Goal: Task Accomplishment & Management: Complete application form

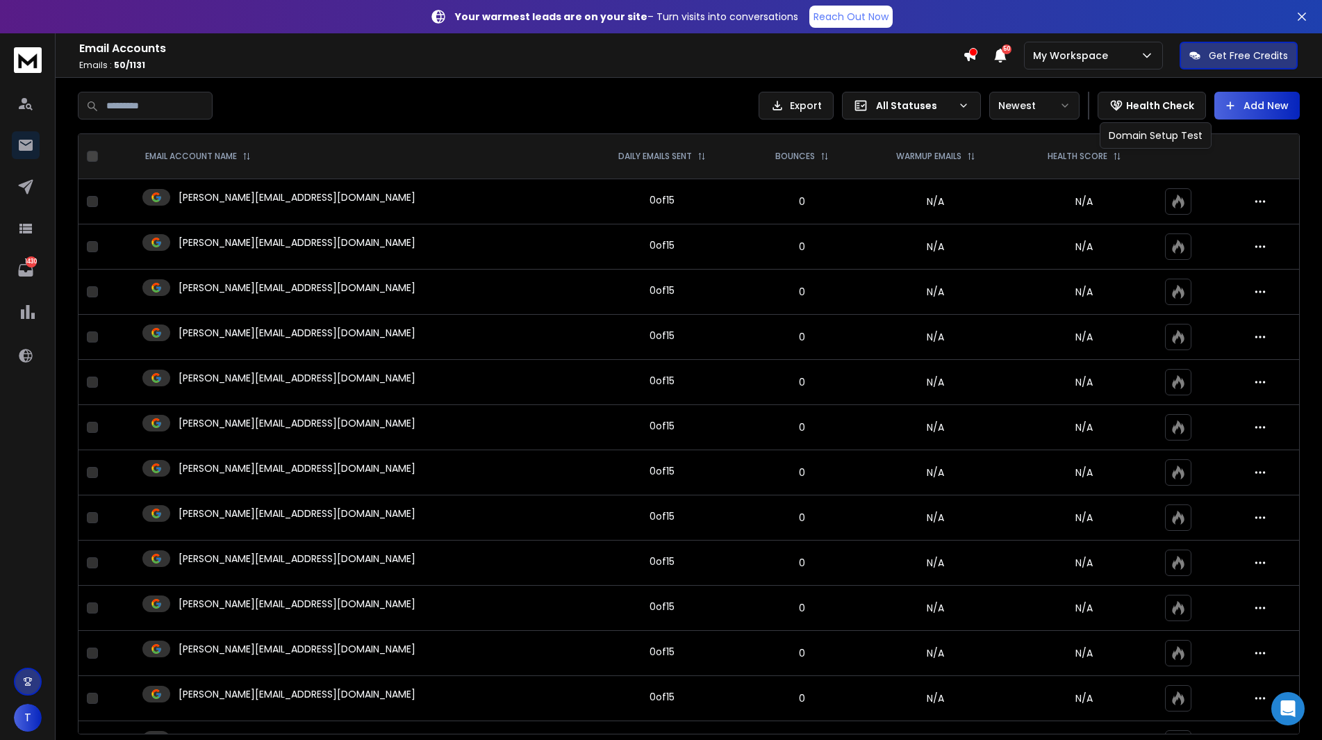
click at [1229, 111] on button "Add New" at bounding box center [1256, 106] width 85 height 28
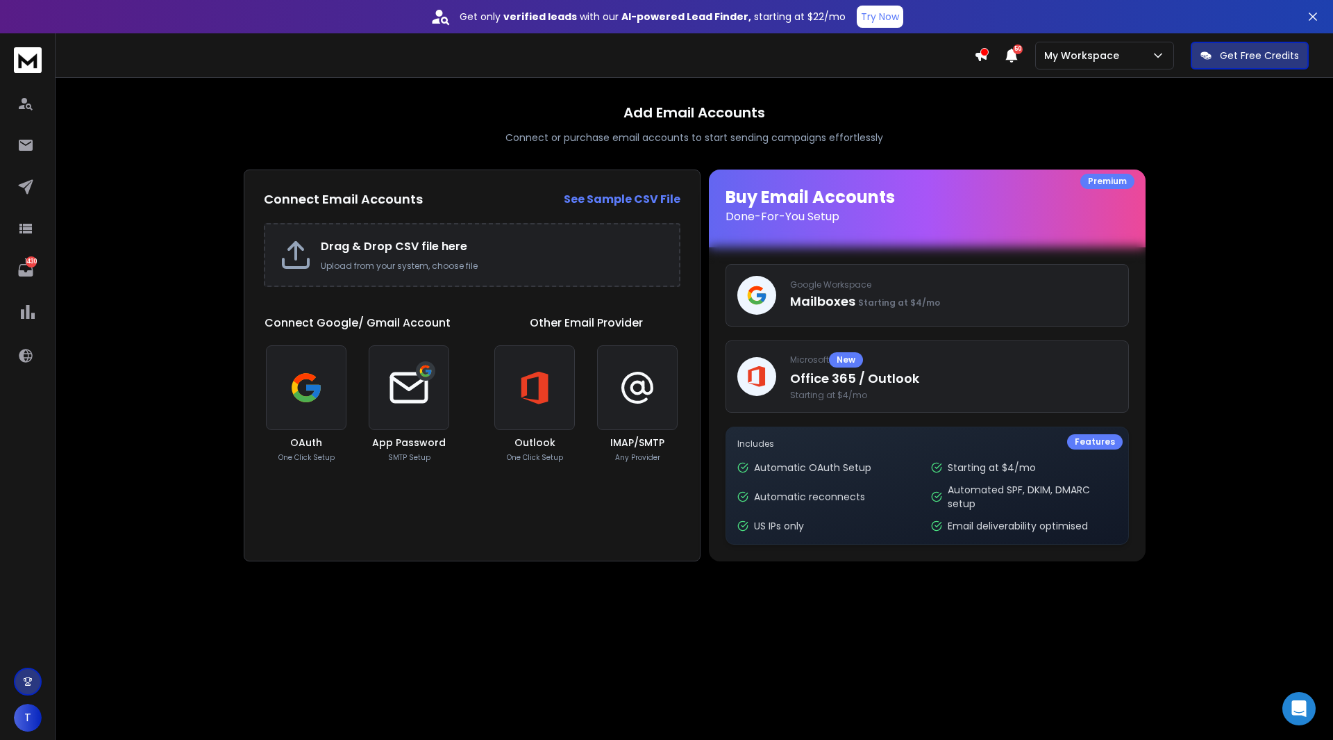
click at [303, 421] on div at bounding box center [306, 387] width 81 height 85
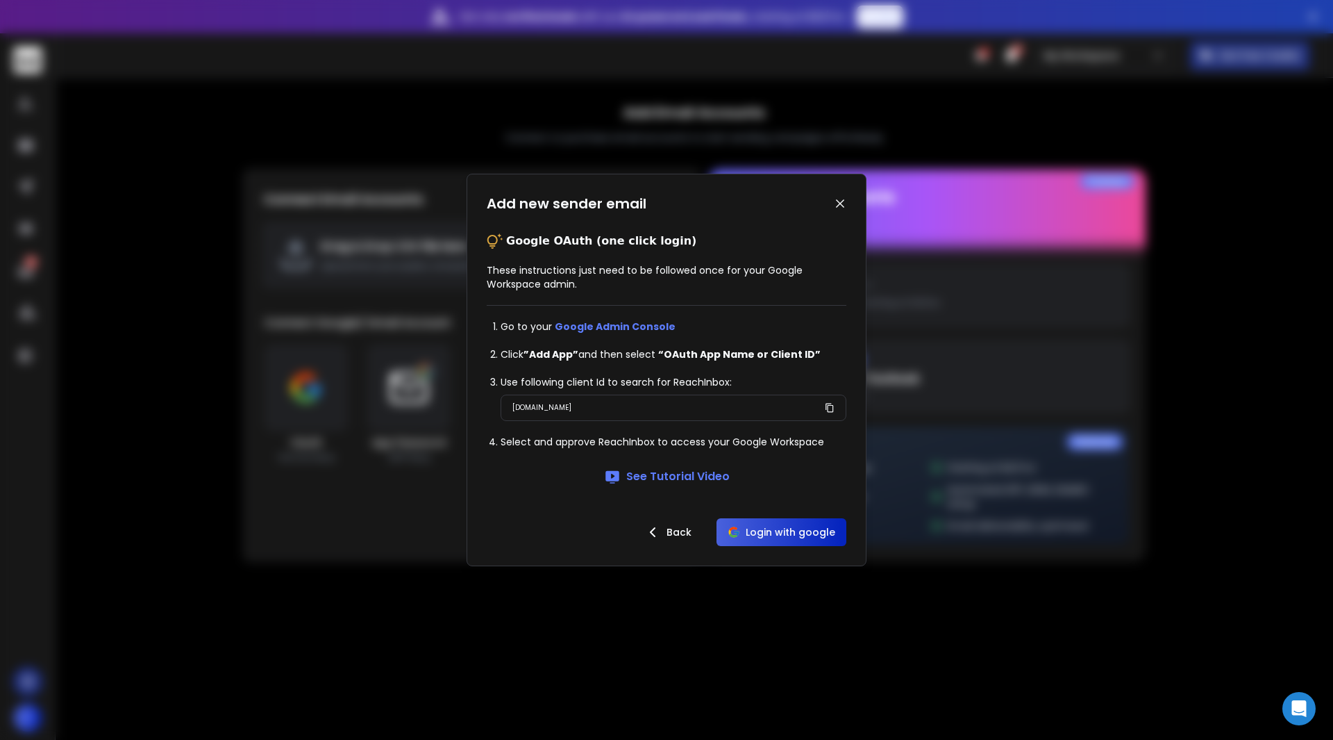
click at [736, 513] on div "Google OAuth (one click login) These instructions just need to be followed once…" at bounding box center [667, 389] width 360 height 313
click at [748, 524] on button "Login with google" at bounding box center [782, 532] width 130 height 28
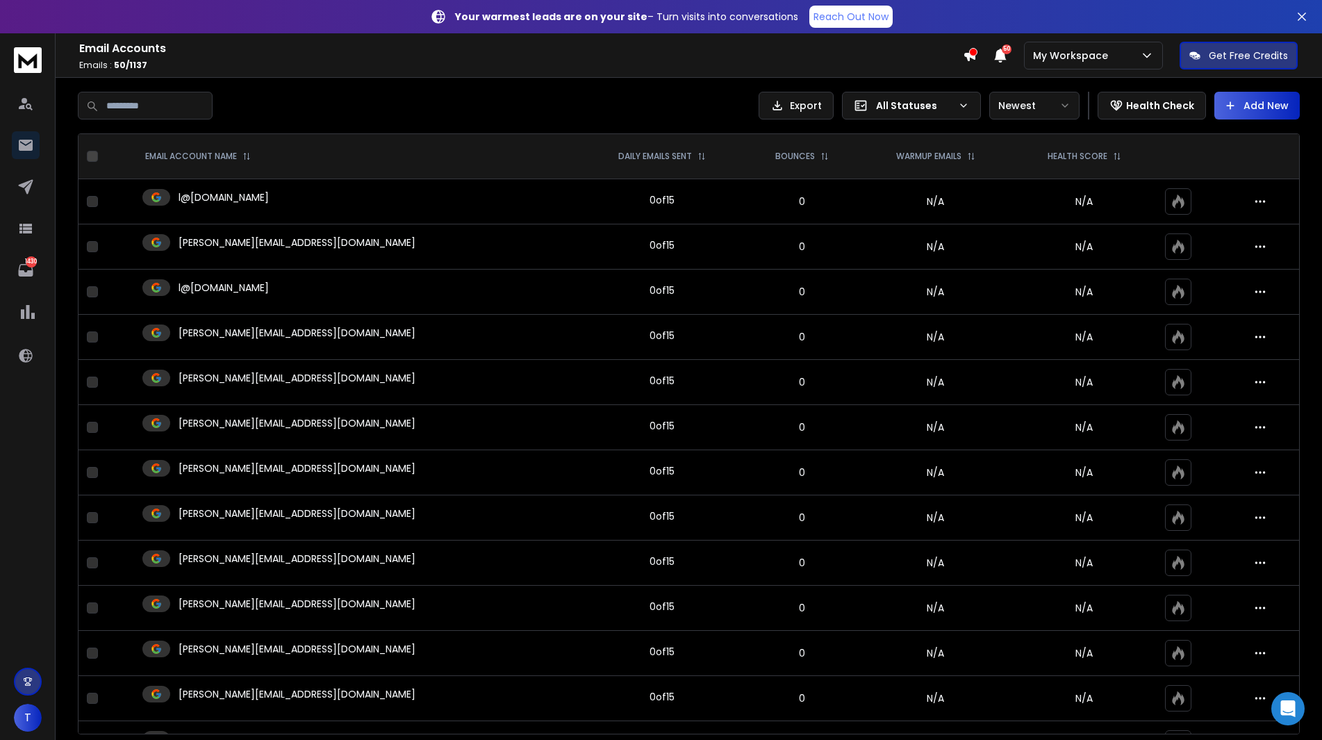
click at [1238, 106] on button "Add New" at bounding box center [1256, 106] width 85 height 28
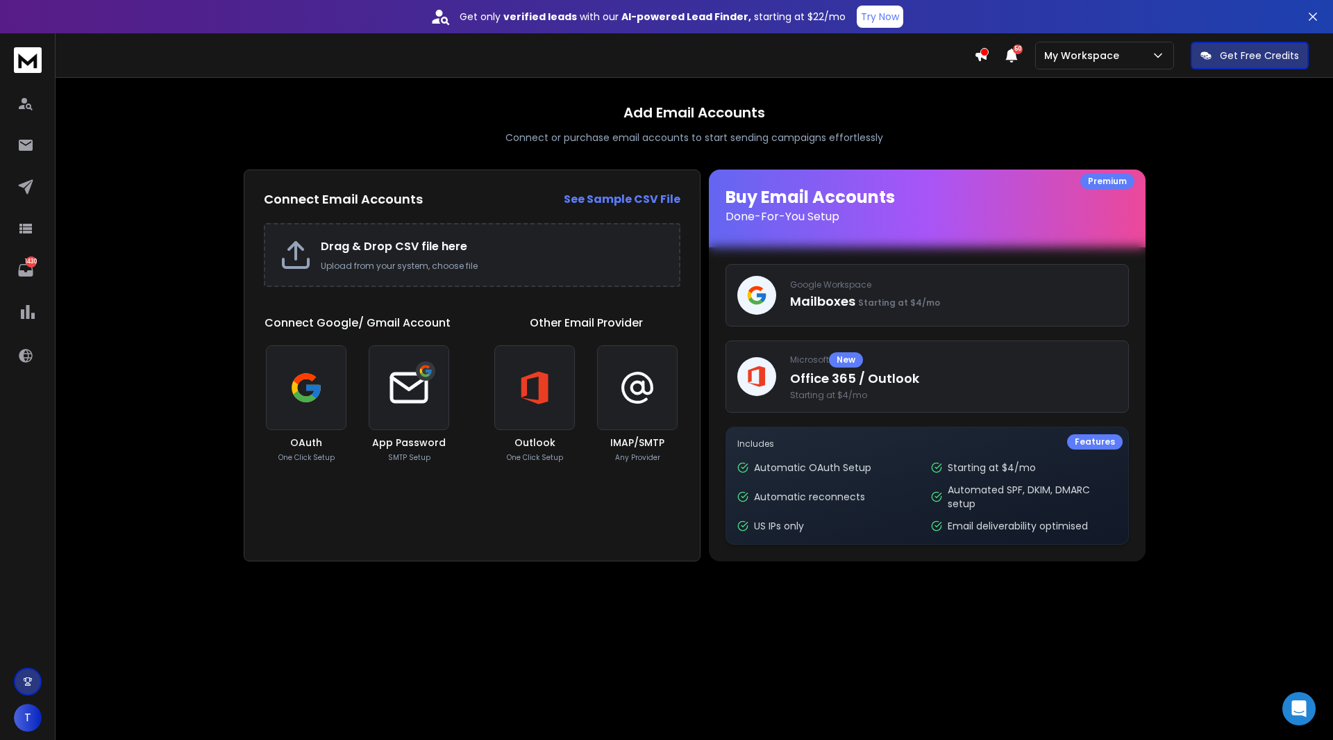
click at [322, 375] on icon at bounding box center [306, 388] width 35 height 42
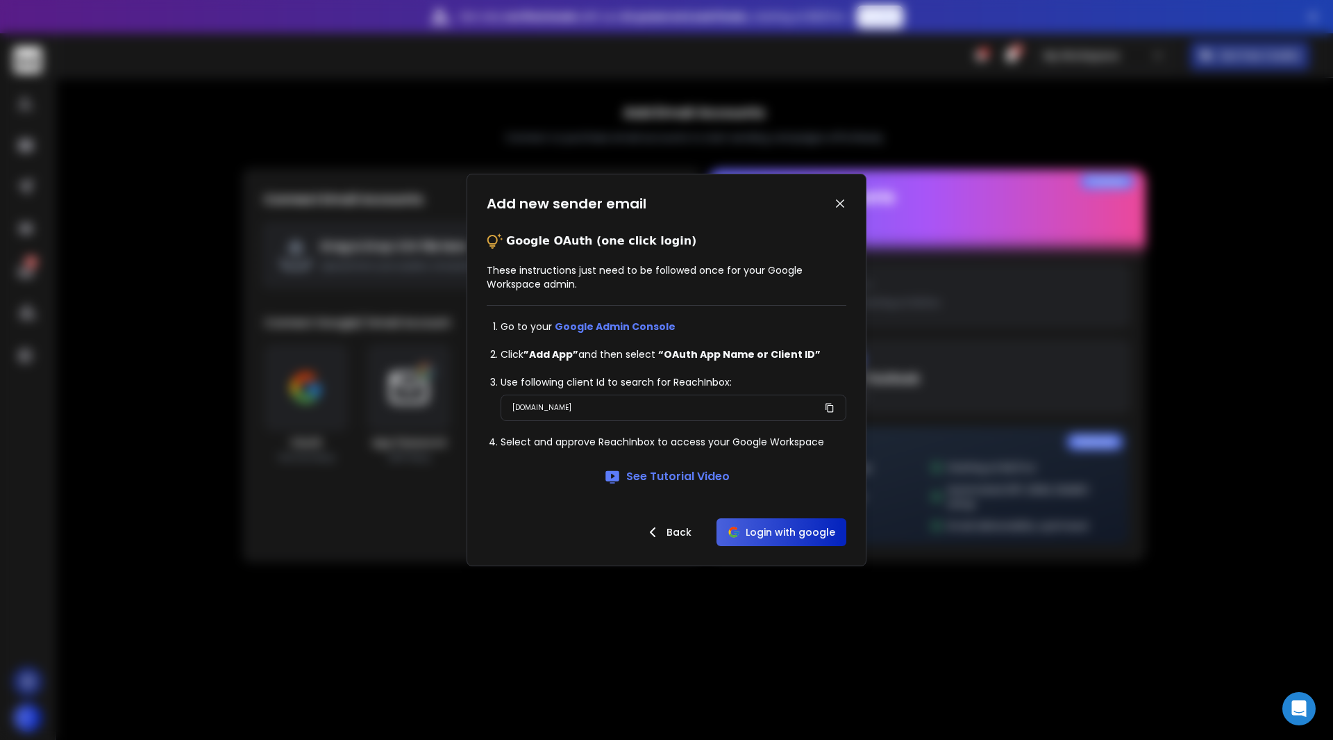
click at [781, 529] on button "Login with google" at bounding box center [782, 532] width 130 height 28
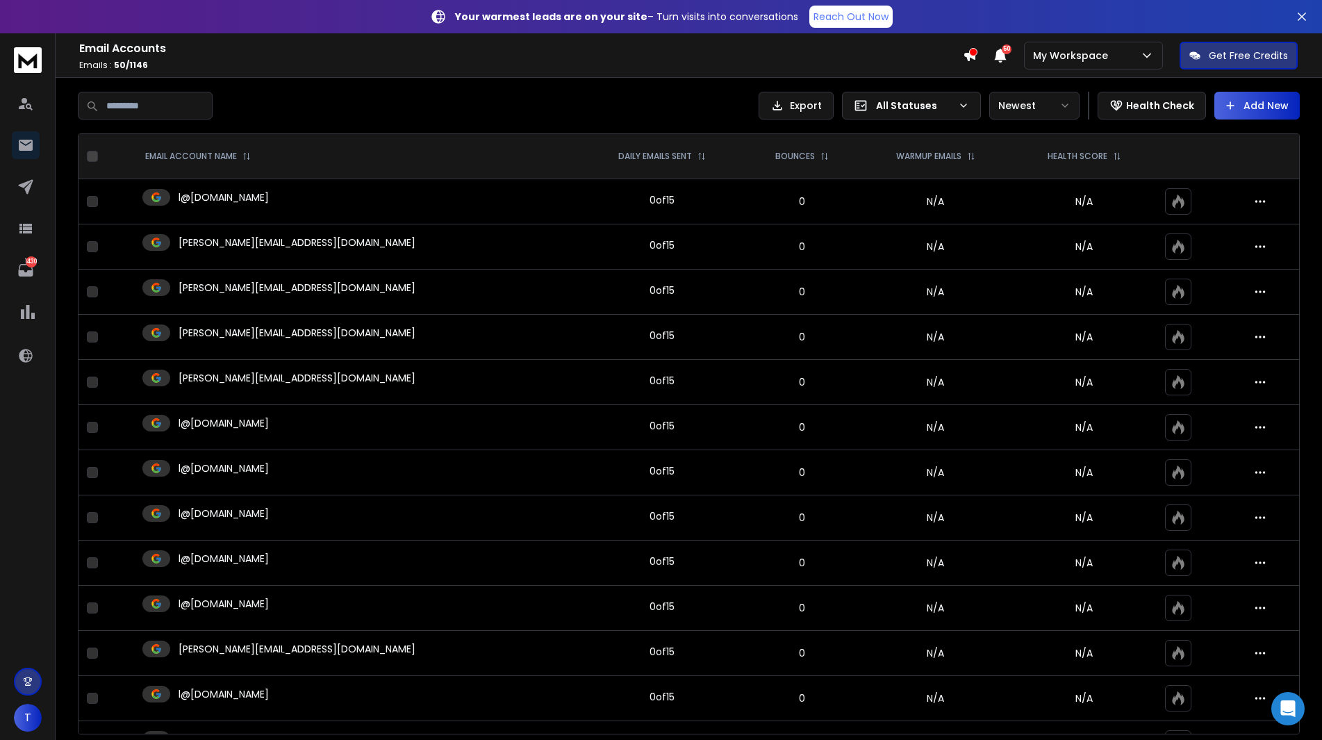
click at [1261, 117] on button "Add New" at bounding box center [1256, 106] width 85 height 28
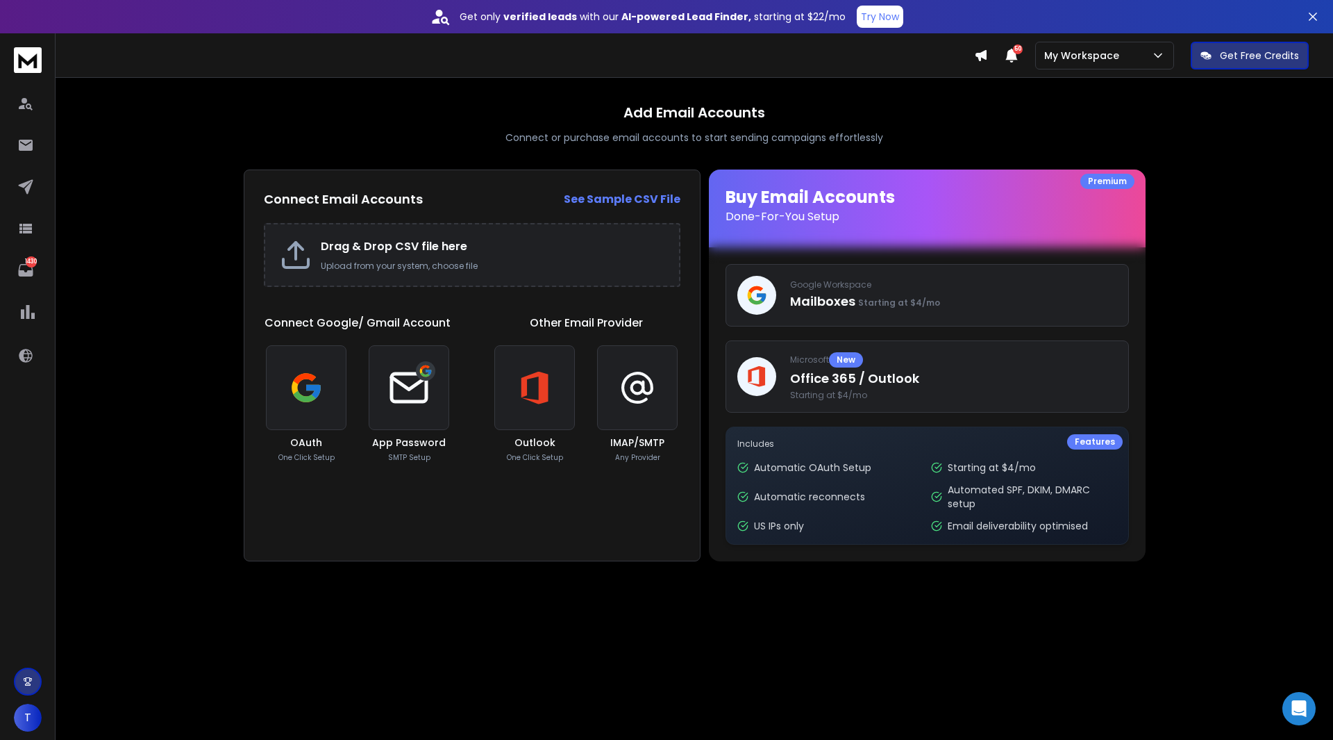
click at [313, 416] on div at bounding box center [306, 387] width 81 height 85
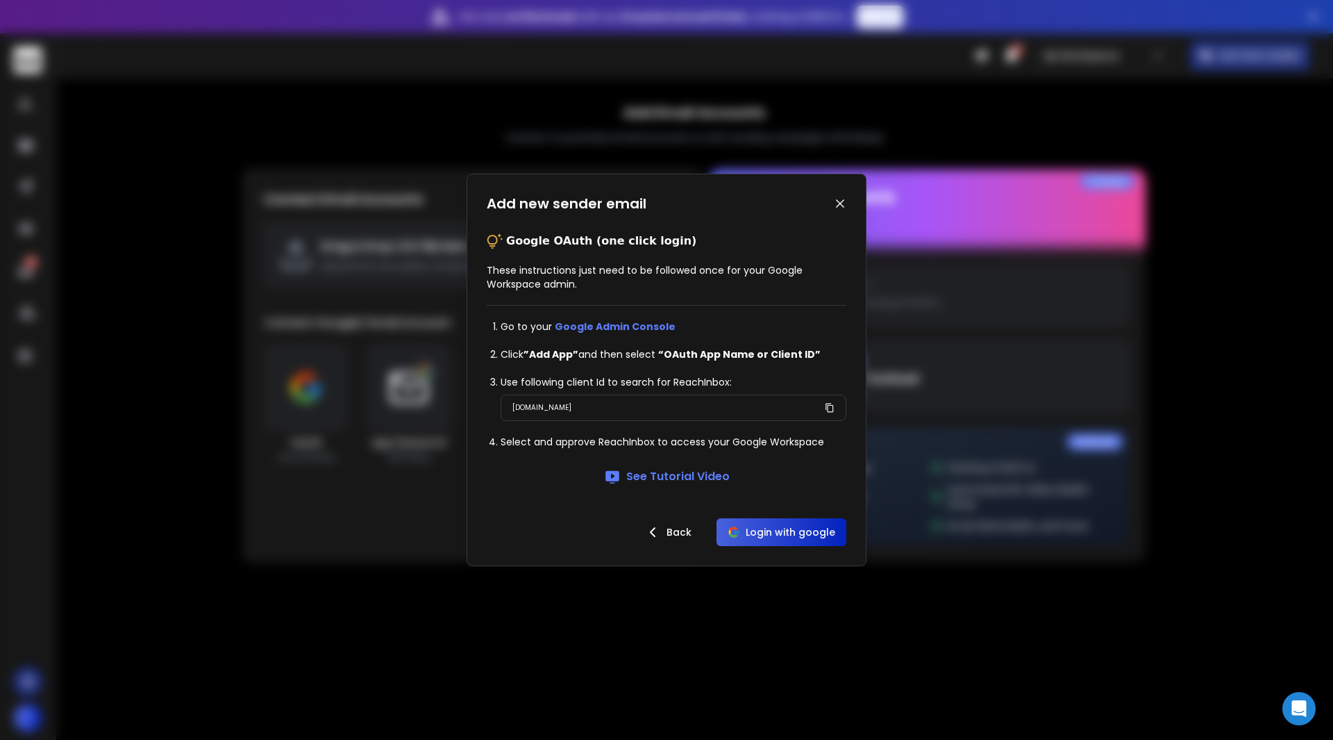
click at [740, 526] on icon at bounding box center [734, 532] width 13 height 13
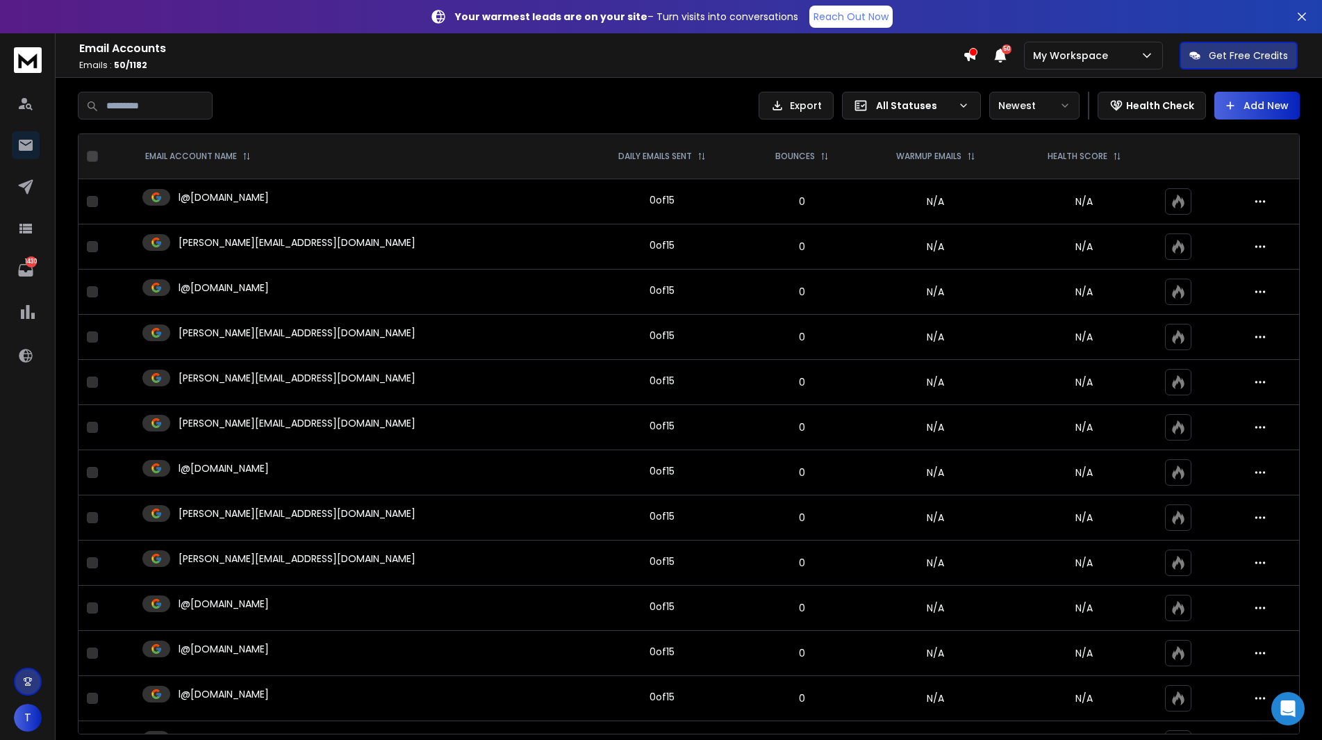
click at [1240, 107] on button "Add New" at bounding box center [1256, 106] width 85 height 28
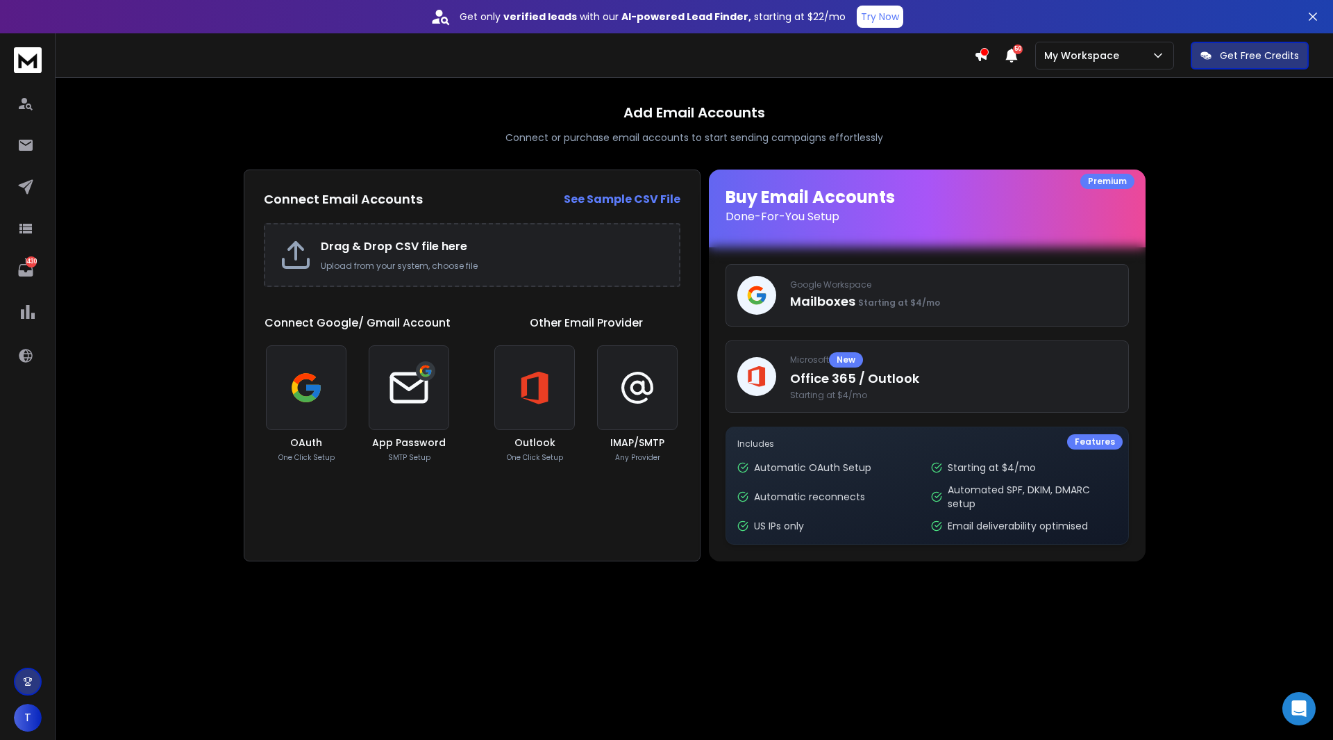
click at [319, 408] on icon at bounding box center [306, 388] width 35 height 42
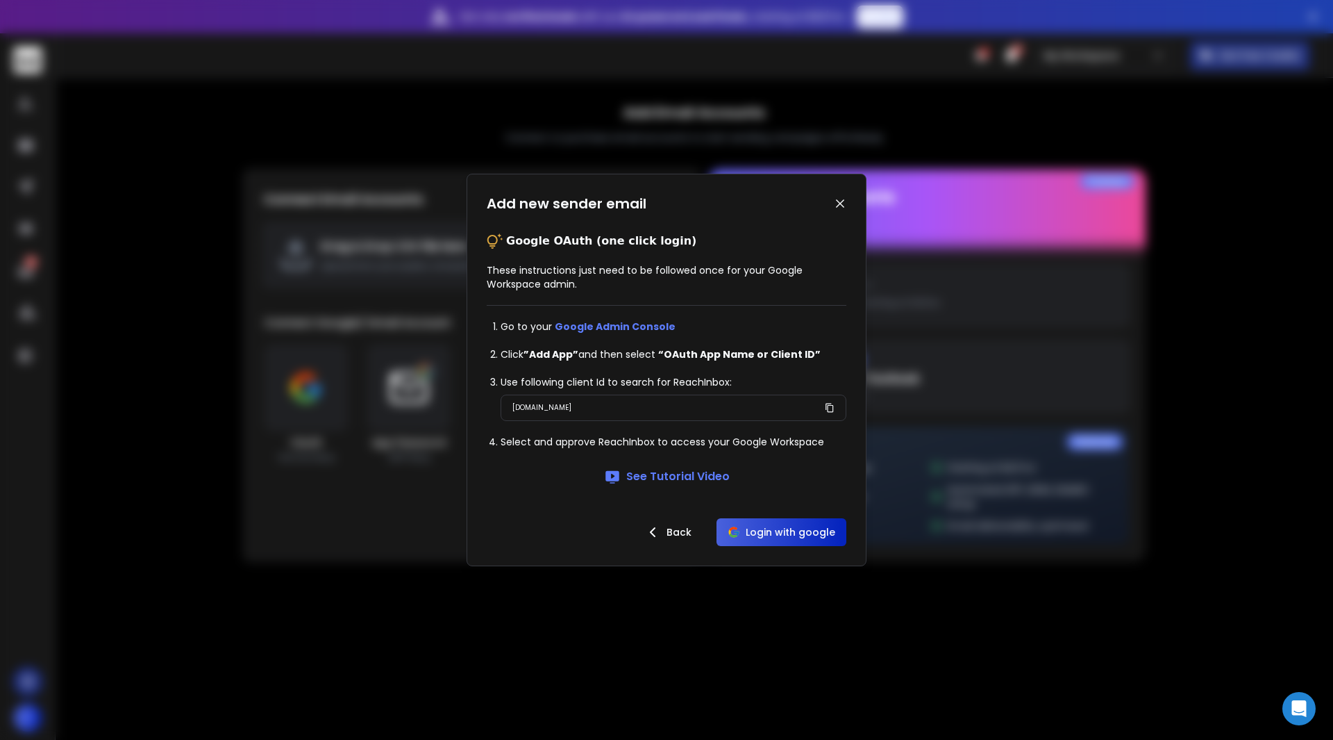
click at [788, 535] on button "Login with google" at bounding box center [782, 532] width 130 height 28
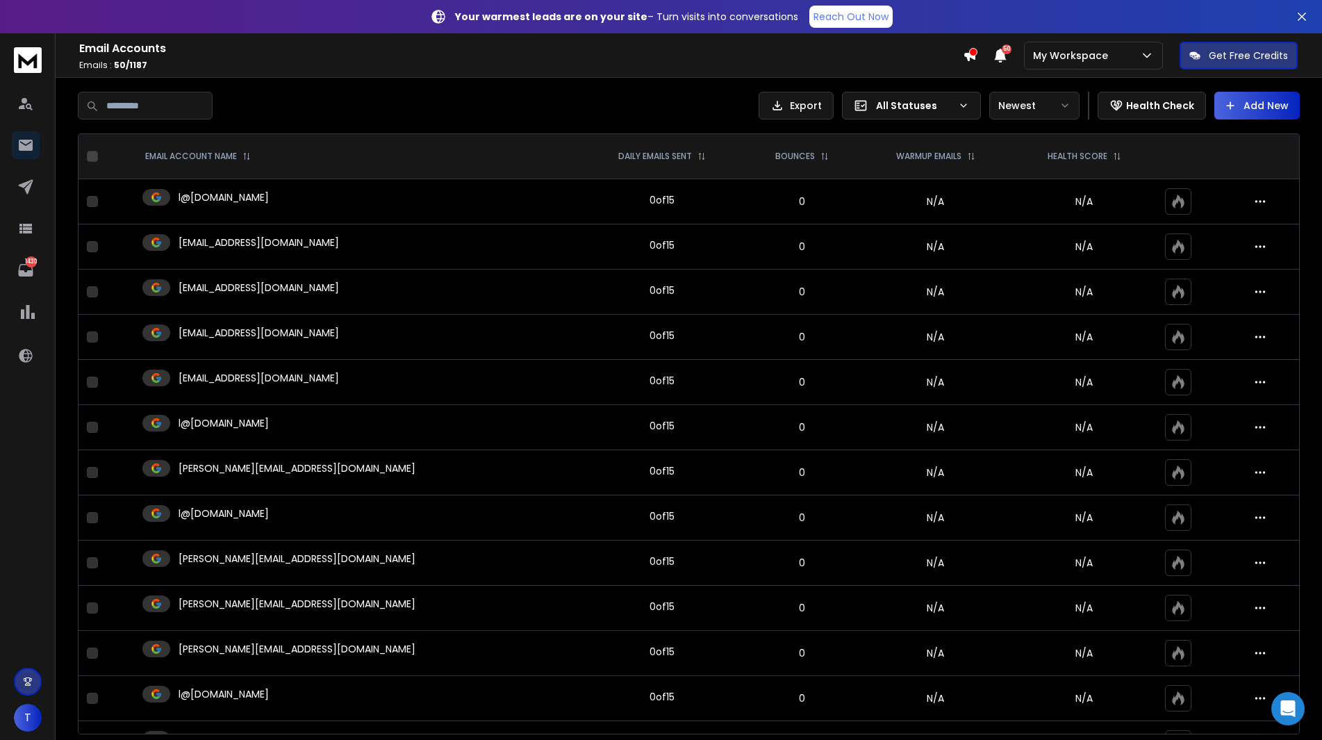
click at [1247, 103] on button "Add New" at bounding box center [1256, 106] width 85 height 28
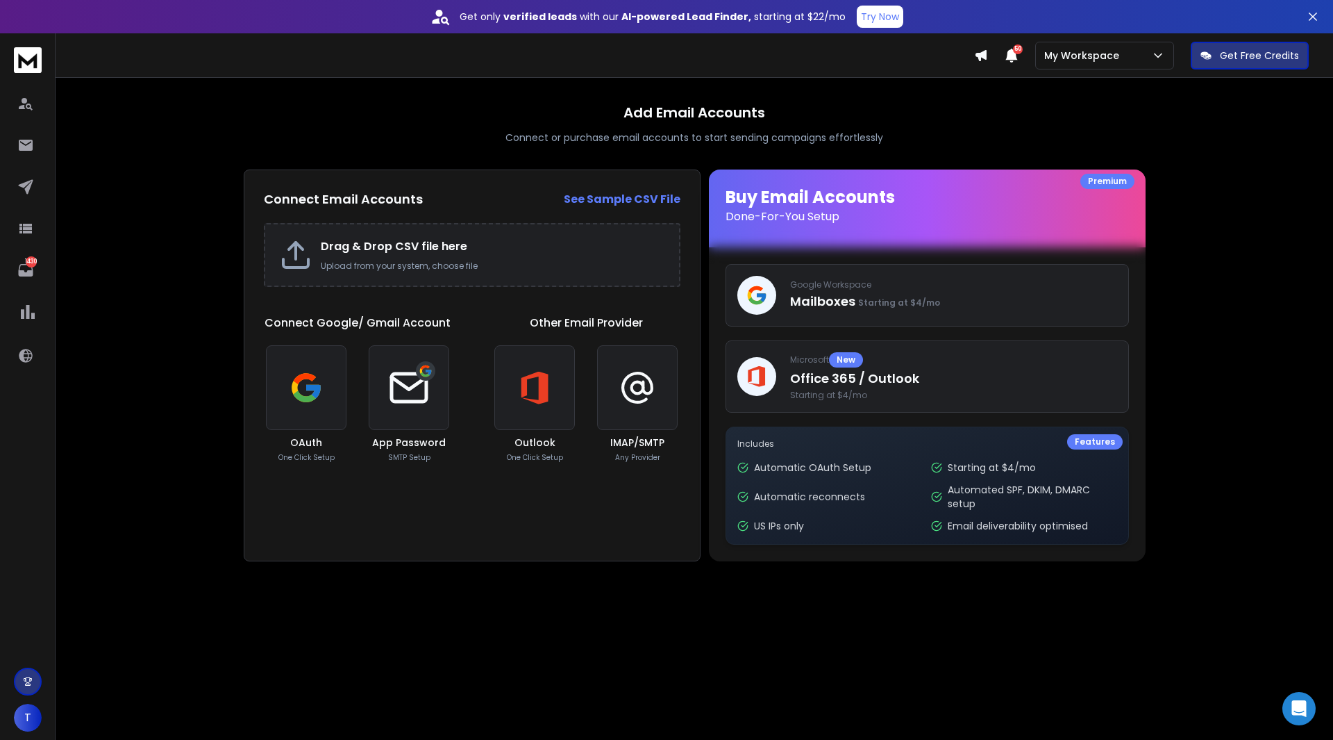
click at [294, 384] on icon at bounding box center [306, 388] width 35 height 42
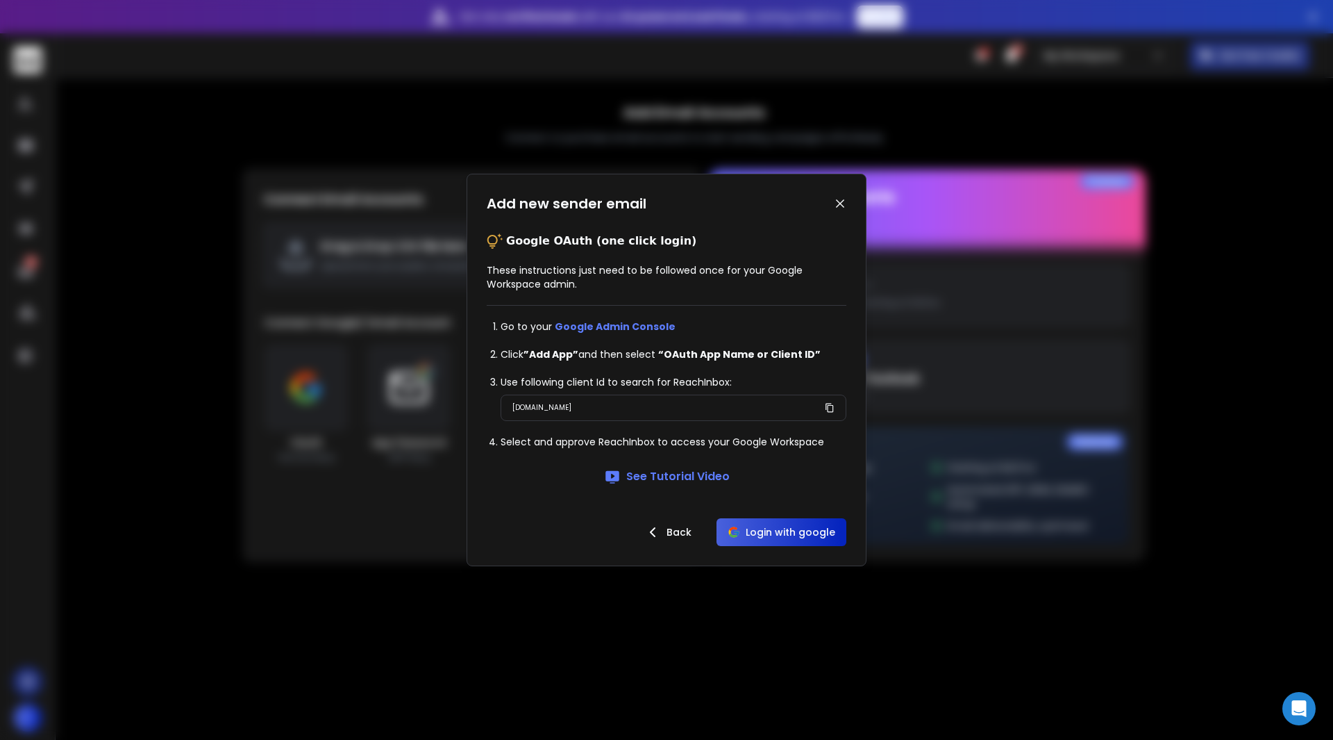
click at [801, 537] on button "Login with google" at bounding box center [782, 532] width 130 height 28
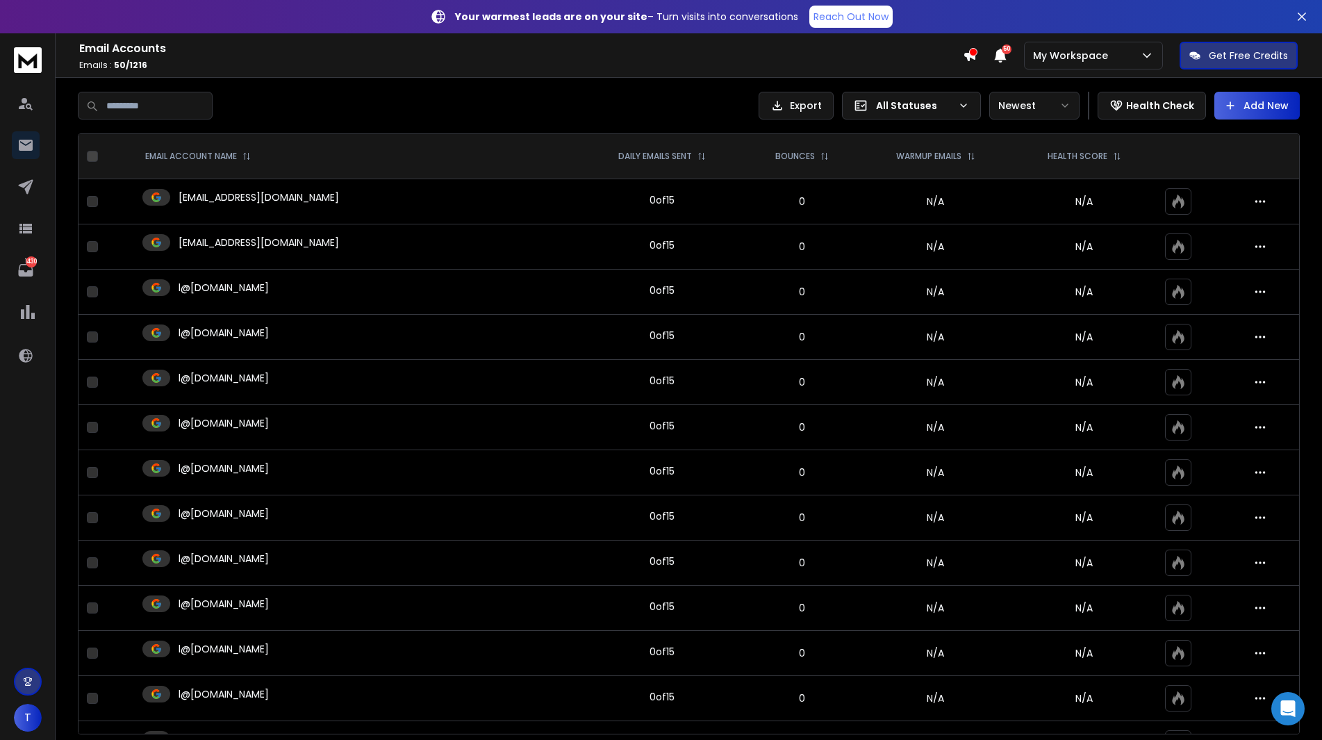
click at [1242, 110] on button "Add New" at bounding box center [1256, 106] width 85 height 28
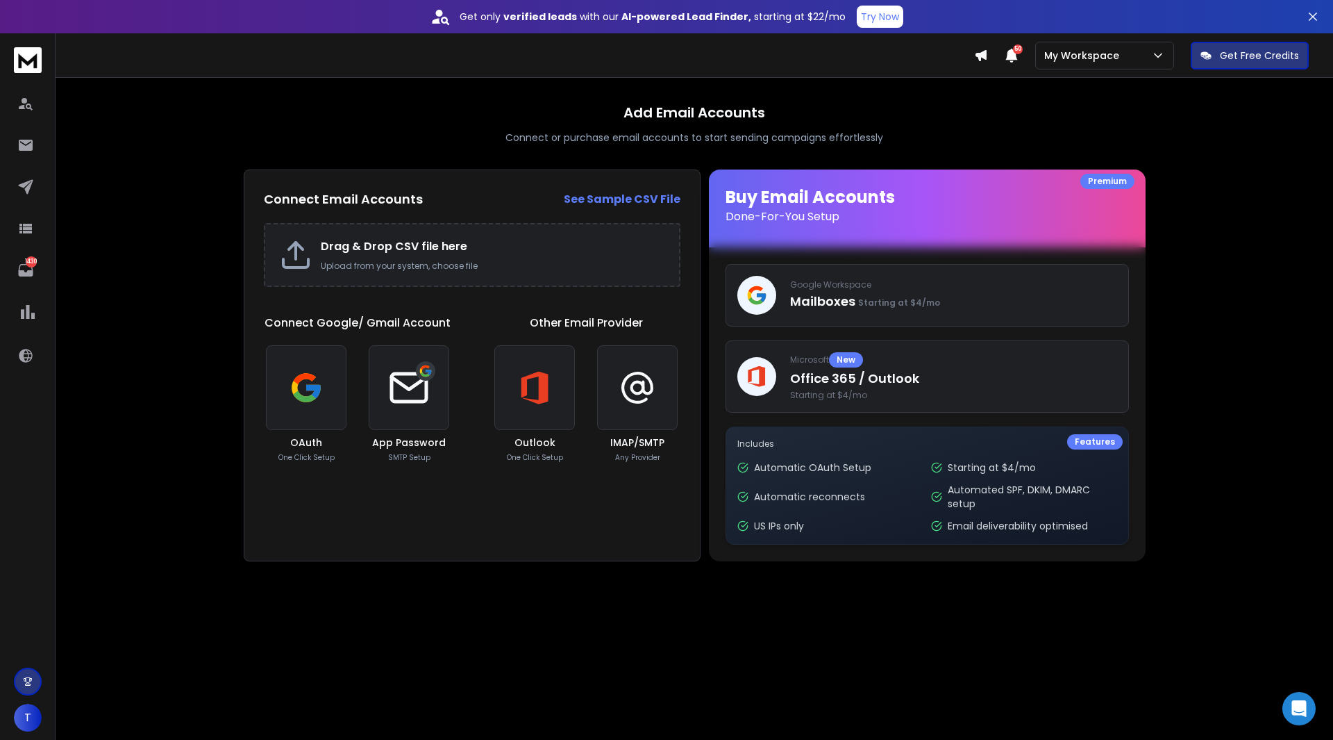
click at [316, 391] on icon at bounding box center [306, 388] width 35 height 42
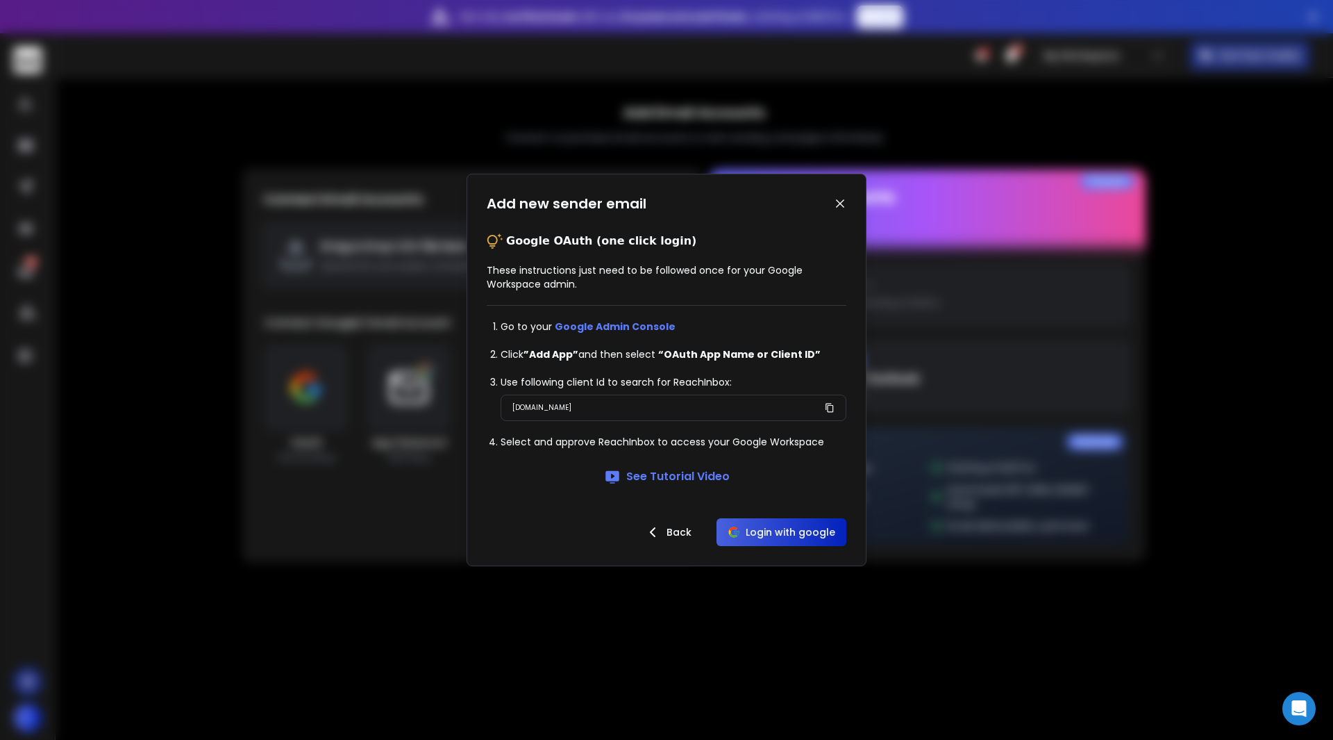
click at [763, 533] on button "Login with google" at bounding box center [782, 532] width 130 height 28
